Goal: Navigation & Orientation: Find specific page/section

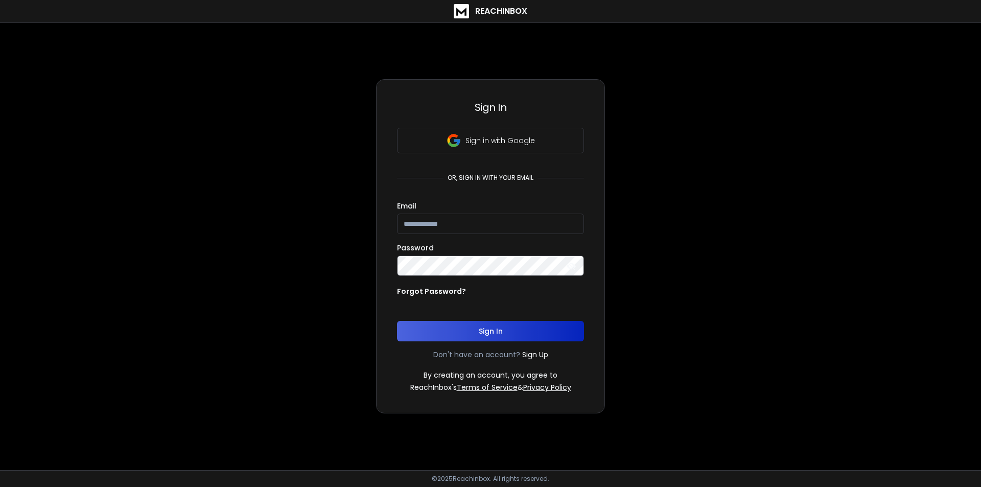
drag, startPoint x: 426, startPoint y: 232, endPoint x: 425, endPoint y: 225, distance: 6.7
click at [426, 228] on input "email" at bounding box center [490, 224] width 187 height 20
click at [463, 143] on button "Sign in with Google" at bounding box center [490, 141] width 187 height 26
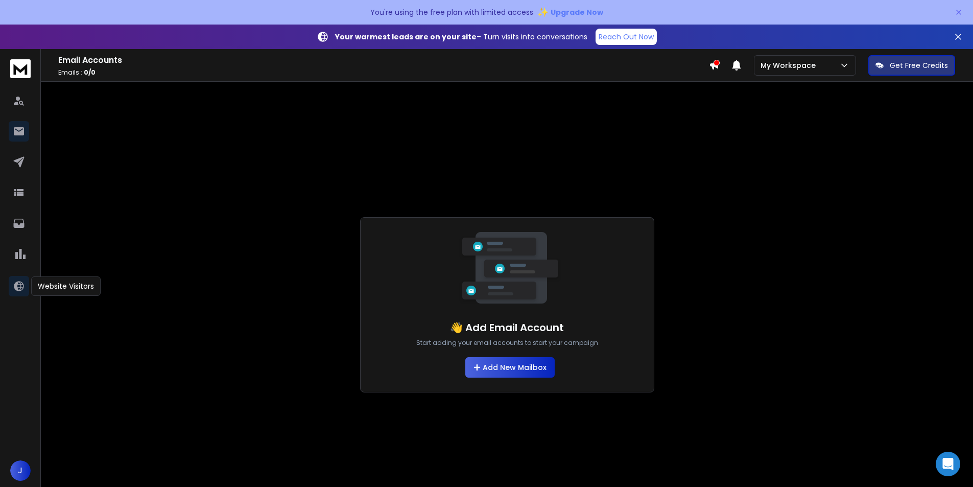
click at [18, 288] on icon at bounding box center [19, 286] width 12 height 12
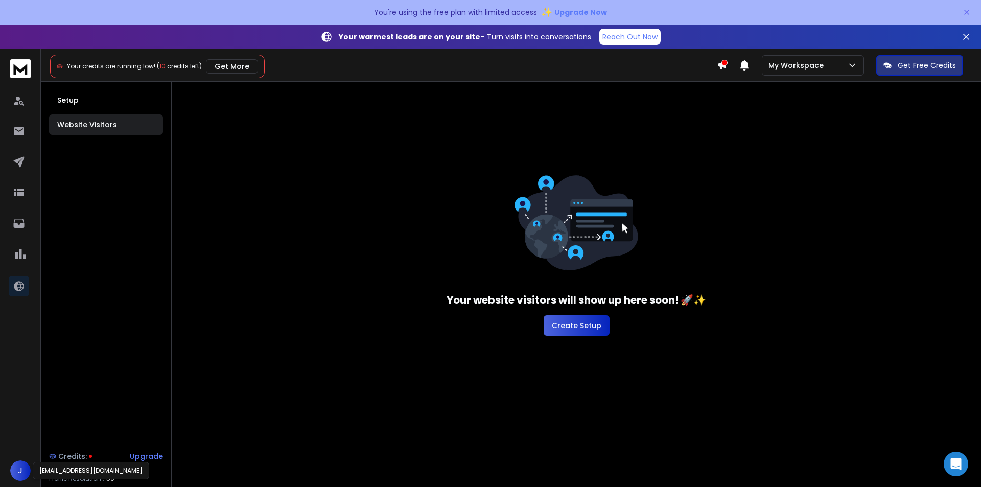
click at [19, 472] on span "J" at bounding box center [20, 470] width 20 height 20
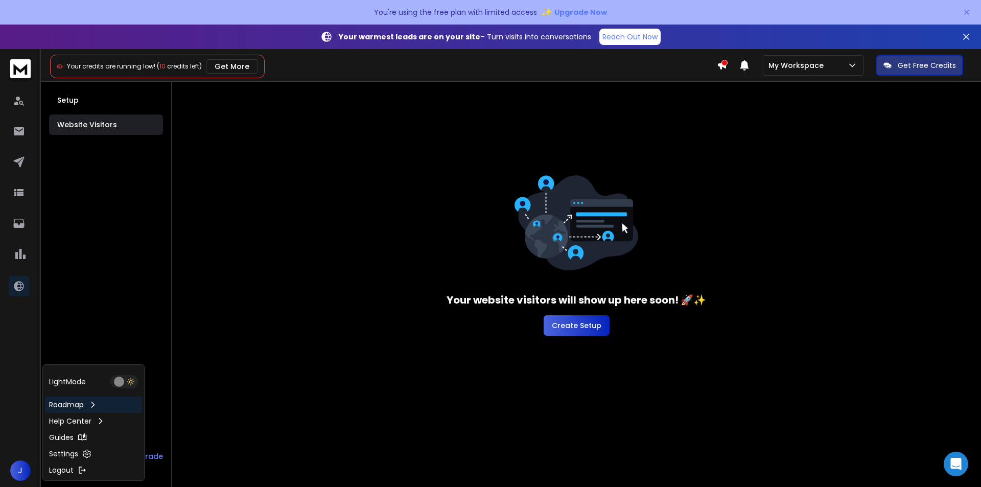
click at [281, 351] on div "Your website visitors will show up here soon! 🚀✨ Create Setup" at bounding box center [576, 248] width 785 height 316
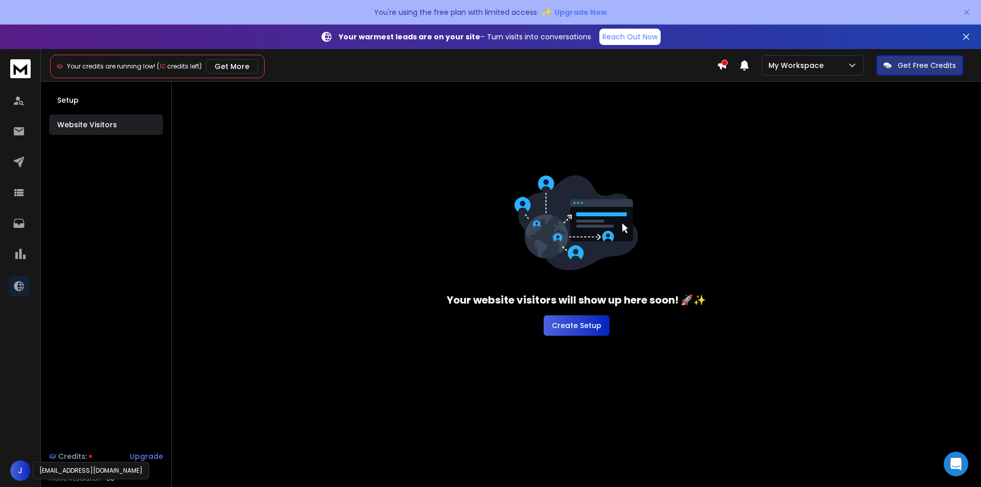
click at [22, 470] on span "J" at bounding box center [20, 470] width 20 height 20
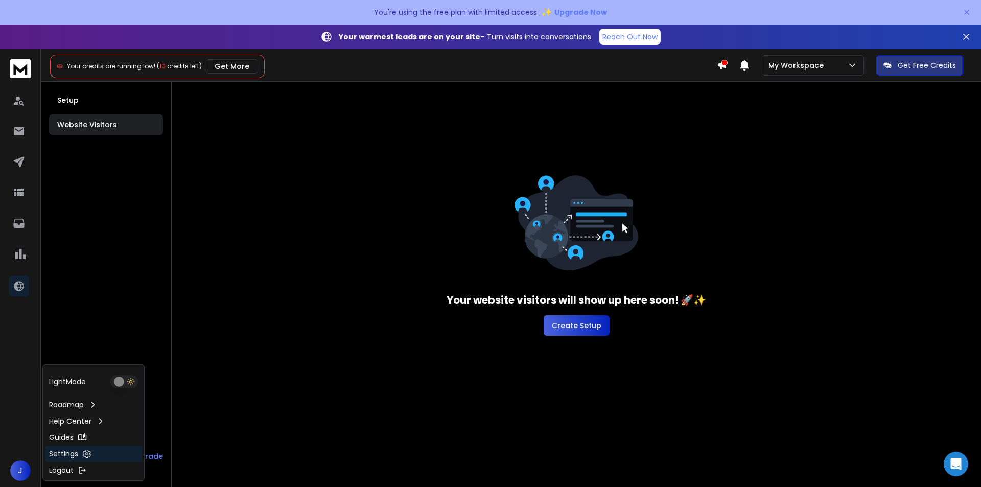
click at [77, 449] on p "Settings" at bounding box center [63, 454] width 29 height 10
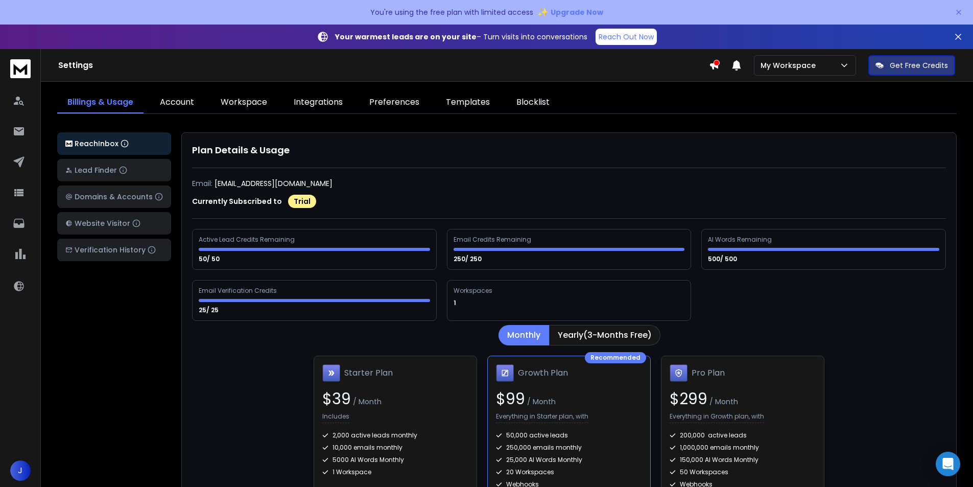
scroll to position [89, 0]
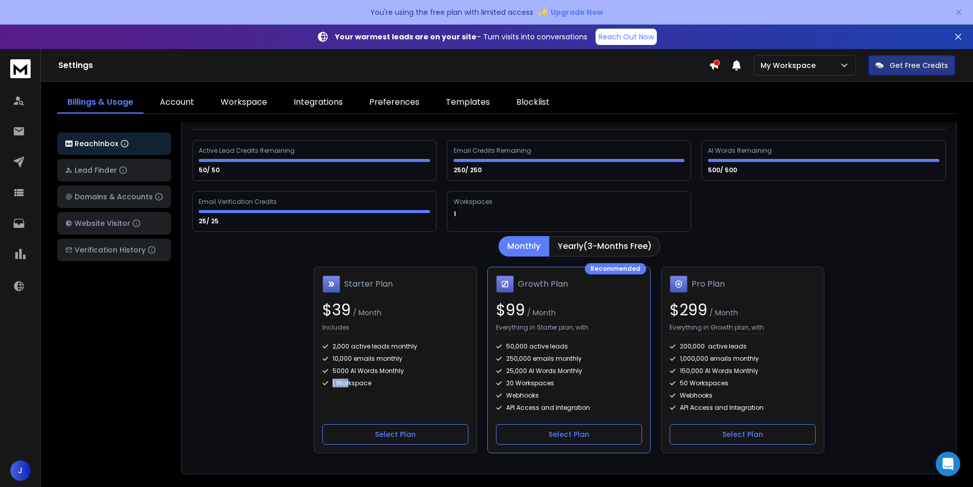
drag, startPoint x: 415, startPoint y: 382, endPoint x: 341, endPoint y: 371, distance: 74.8
click at [344, 379] on div "1 Workspace" at bounding box center [395, 383] width 146 height 8
drag, startPoint x: 328, startPoint y: 345, endPoint x: 389, endPoint y: 348, distance: 60.9
click at [384, 343] on div "2,000 active leads monthly" at bounding box center [395, 346] width 146 height 8
click at [395, 357] on div "10,000 emails monthly" at bounding box center [395, 359] width 146 height 8
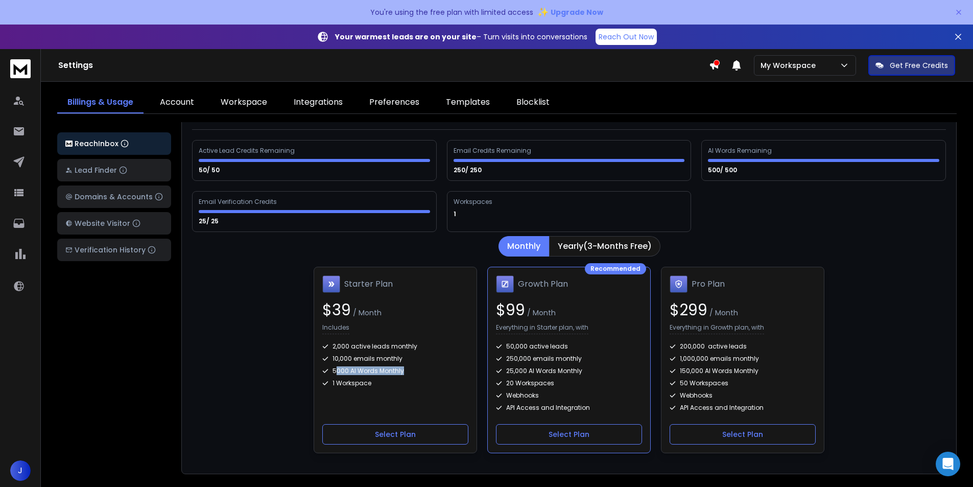
drag, startPoint x: 396, startPoint y: 370, endPoint x: 331, endPoint y: 370, distance: 65.4
click at [331, 370] on div "5000 AI Words Monthly" at bounding box center [395, 371] width 146 height 8
click at [497, 342] on div "50,000 active leads" at bounding box center [569, 346] width 146 height 8
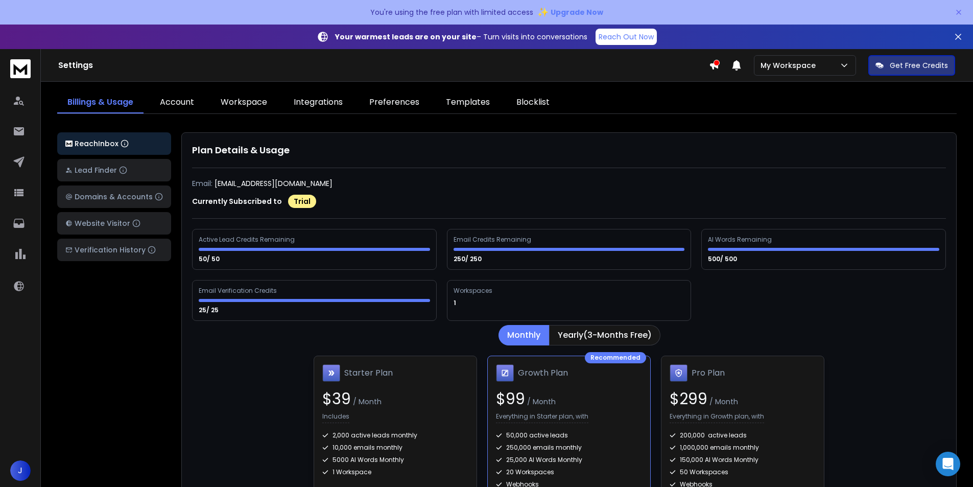
scroll to position [51, 0]
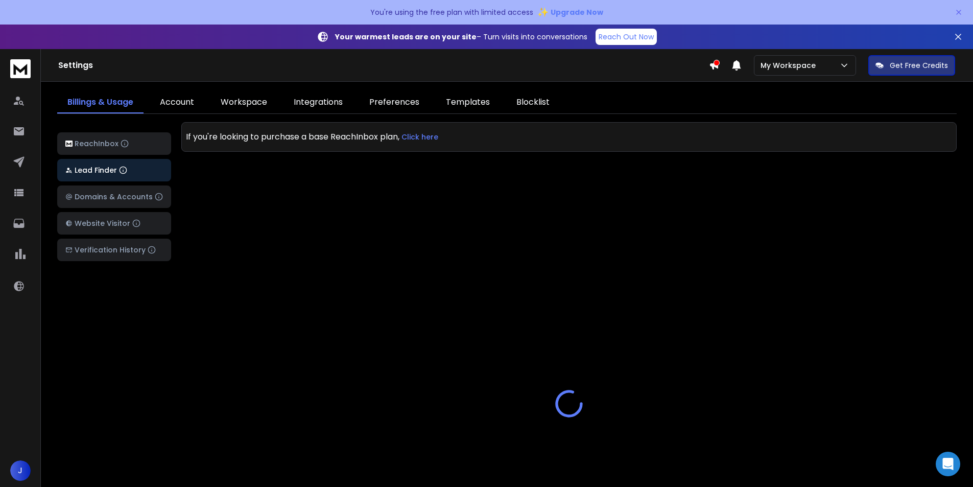
click at [107, 174] on button "Lead Finder" at bounding box center [114, 170] width 114 height 22
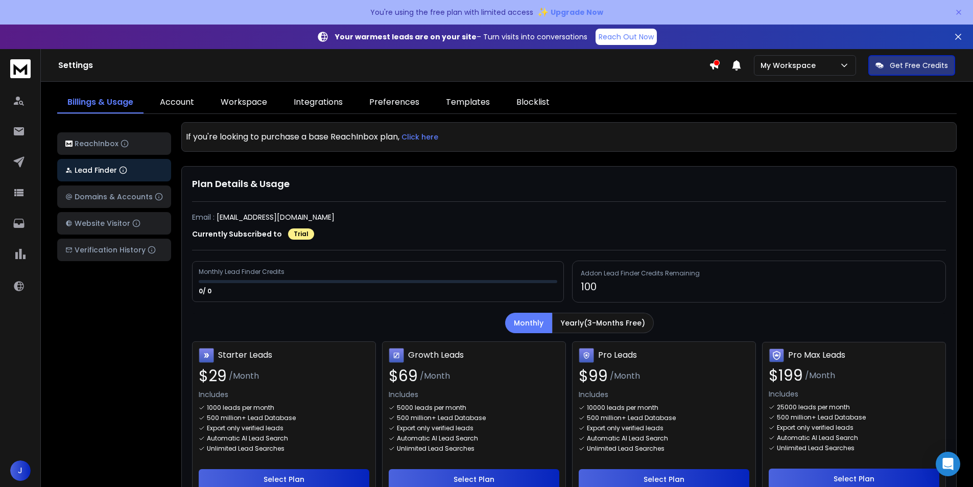
scroll to position [153, 0]
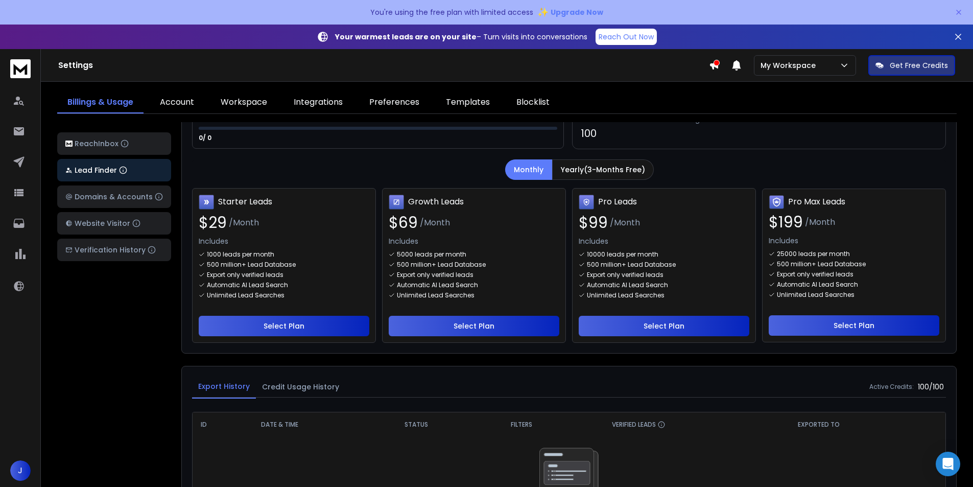
click at [131, 199] on button "Domains & Accounts" at bounding box center [114, 196] width 114 height 22
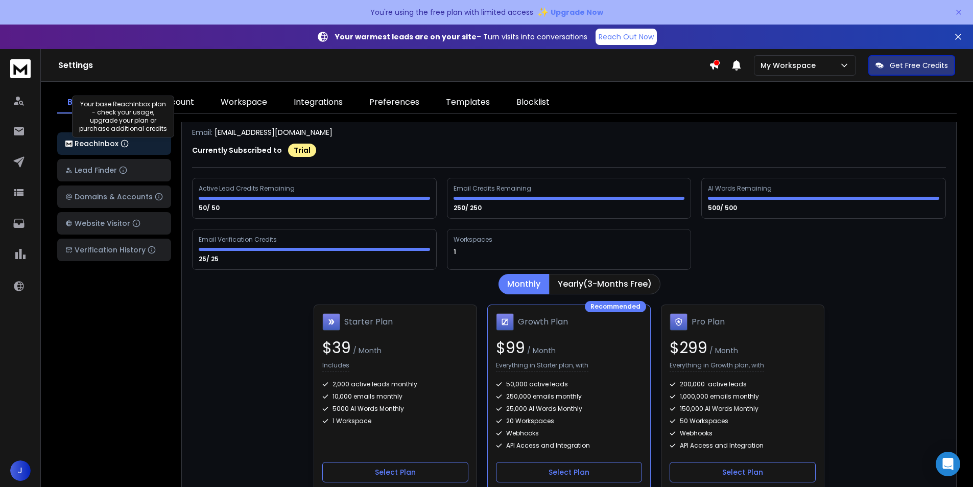
click at [125, 137] on body "You're using the free plan with limited access ✨ Upgrade Now Your warmest leads…" at bounding box center [486, 243] width 973 height 487
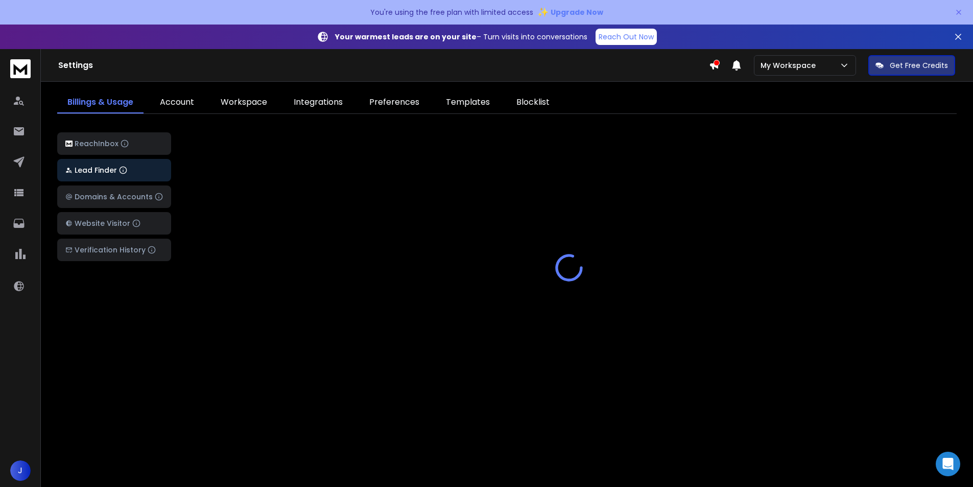
scroll to position [136, 0]
click at [136, 162] on button "Lead Finder" at bounding box center [114, 170] width 114 height 22
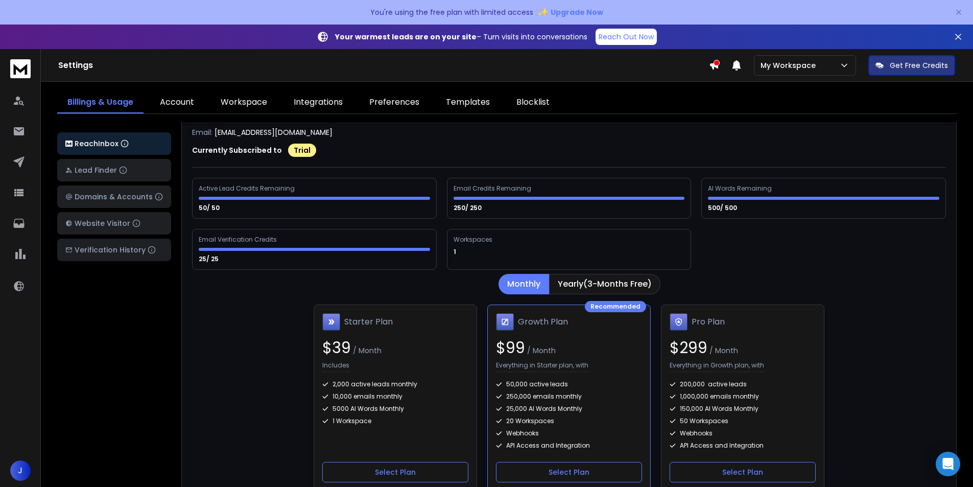
click at [114, 146] on button "ReachInbox" at bounding box center [114, 143] width 114 height 22
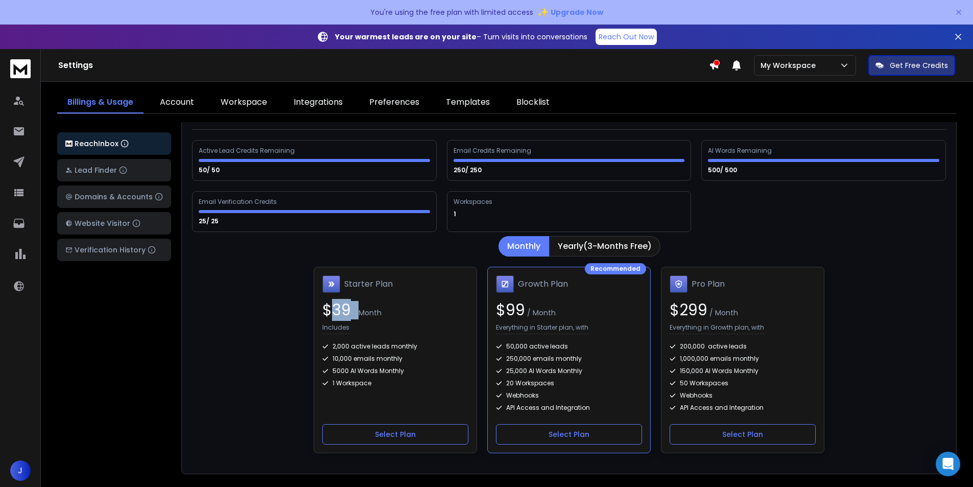
drag, startPoint x: 330, startPoint y: 306, endPoint x: 353, endPoint y: 311, distance: 23.4
click at [353, 311] on div "$ 39 / Month" at bounding box center [395, 310] width 146 height 18
click at [97, 194] on button "Domains & Accounts" at bounding box center [114, 196] width 114 height 22
click at [104, 143] on button "ReachInbox" at bounding box center [114, 143] width 114 height 22
click at [27, 127] on link at bounding box center [19, 131] width 20 height 20
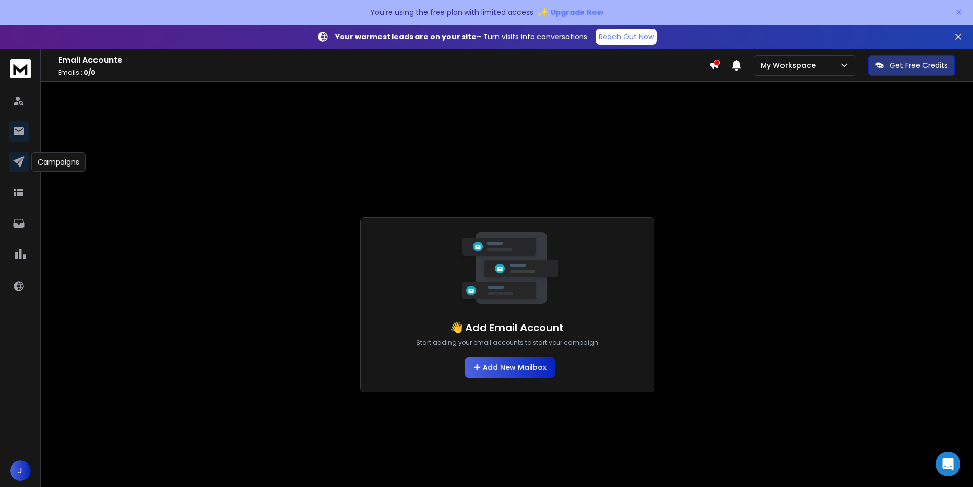
click at [18, 159] on icon at bounding box center [18, 161] width 11 height 11
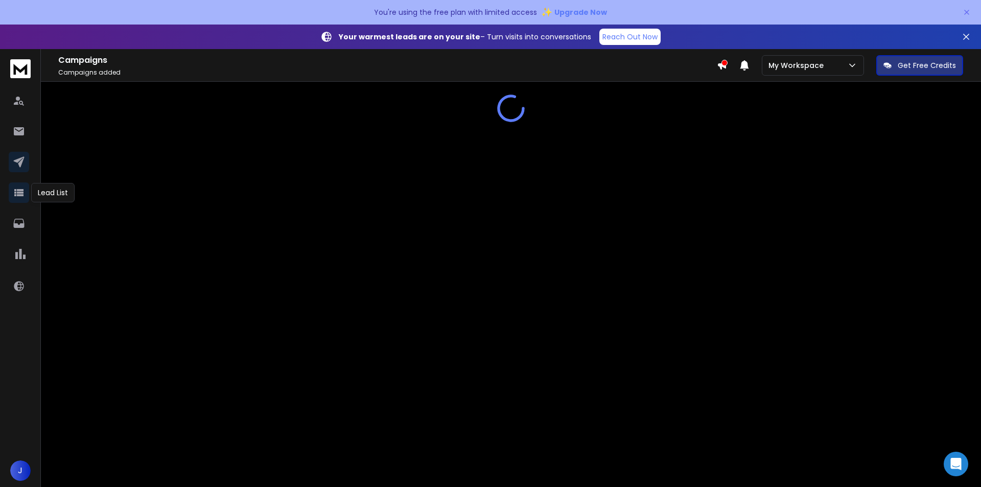
click at [20, 189] on icon at bounding box center [18, 192] width 9 height 7
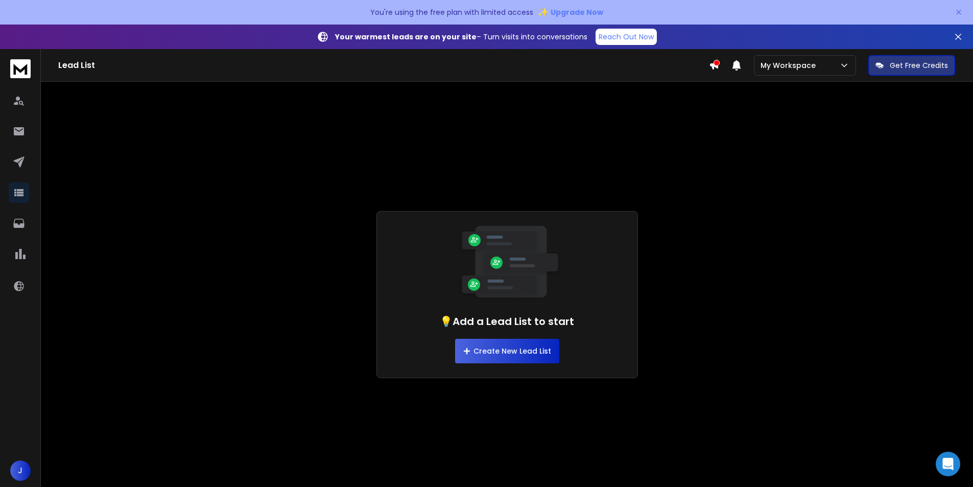
click at [31, 226] on div at bounding box center [21, 225] width 24 height 25
click at [15, 234] on div at bounding box center [21, 225] width 24 height 25
click at [17, 229] on icon at bounding box center [19, 223] width 12 height 12
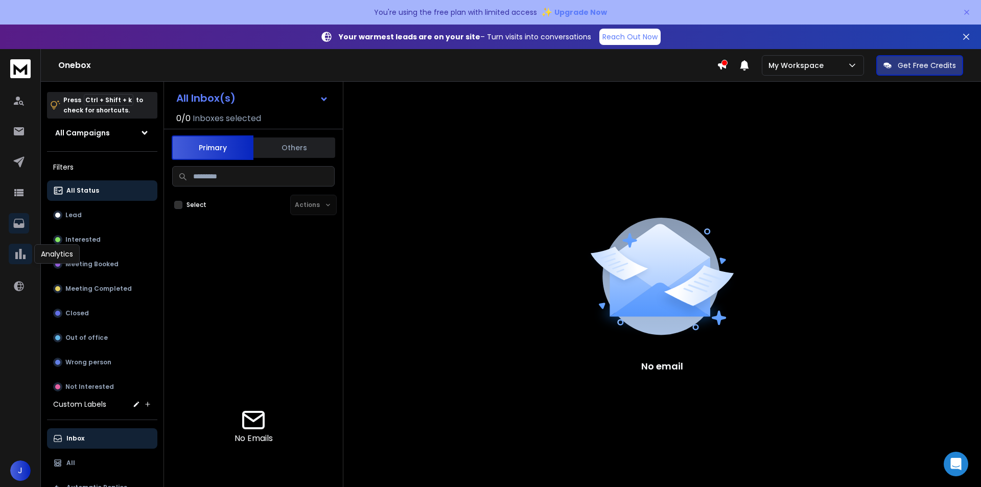
click at [20, 248] on icon at bounding box center [20, 253] width 15 height 15
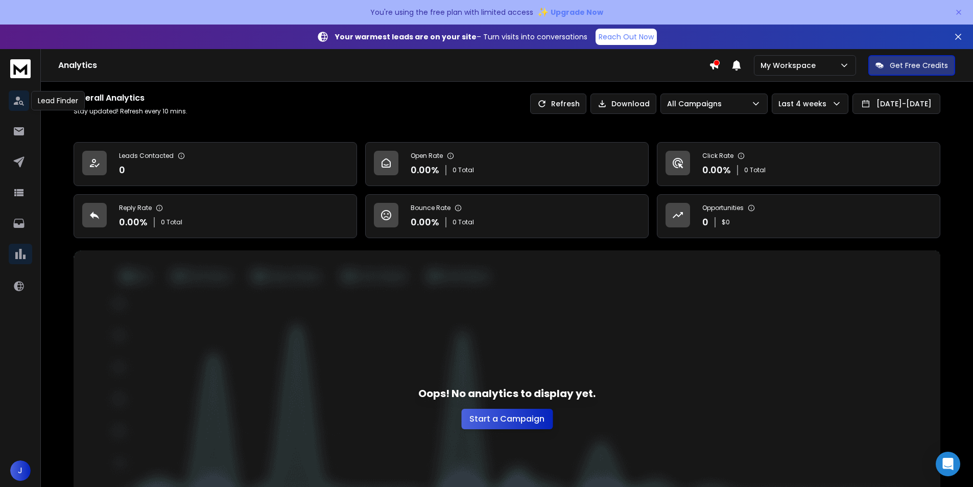
click at [24, 106] on icon at bounding box center [19, 101] width 12 height 12
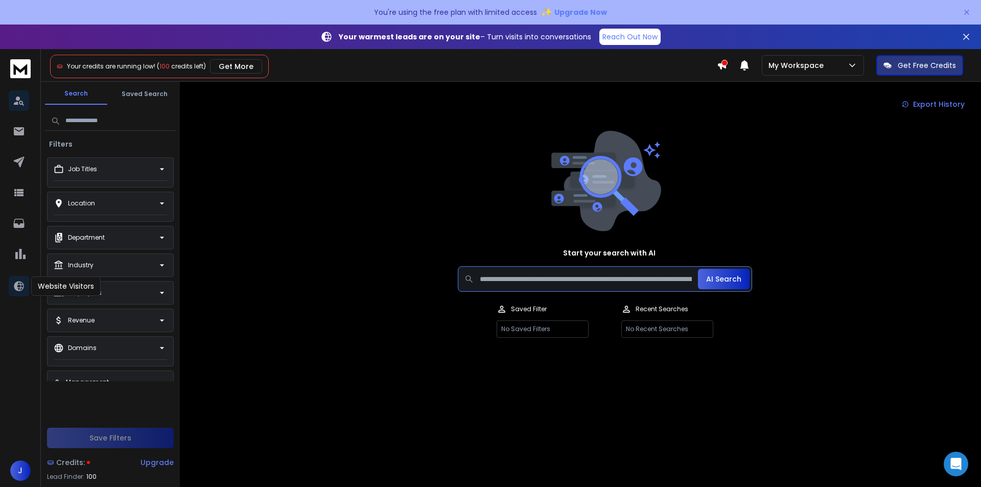
click at [20, 283] on icon at bounding box center [19, 286] width 10 height 10
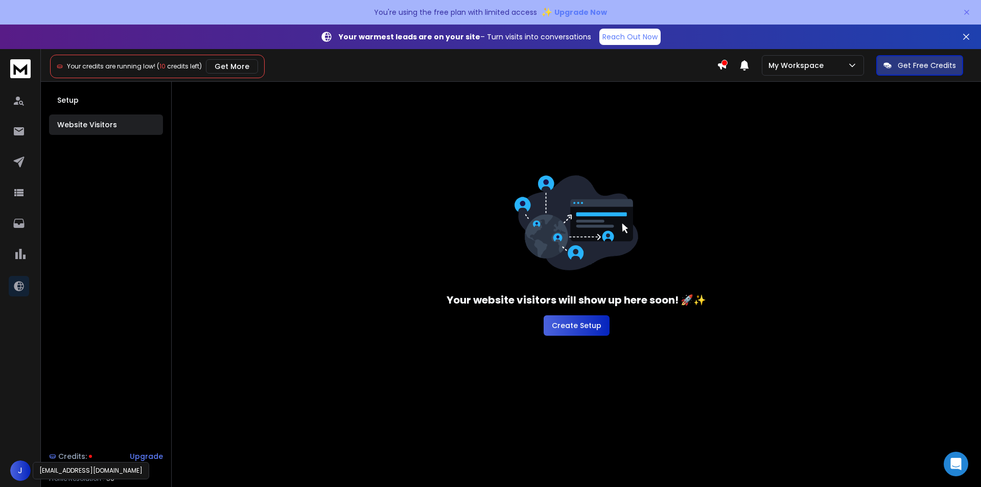
click at [24, 473] on span "J" at bounding box center [20, 470] width 20 height 20
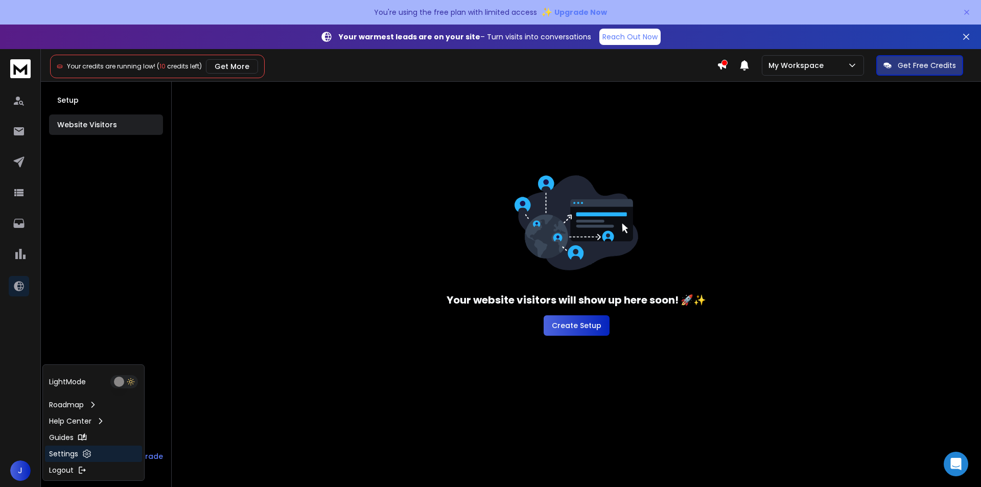
click at [63, 455] on p "Settings" at bounding box center [63, 454] width 29 height 10
